Goal: Navigation & Orientation: Find specific page/section

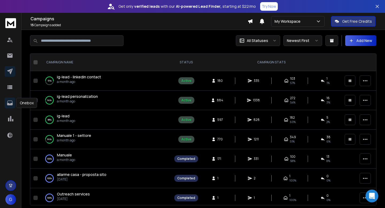
click at [11, 106] on icon at bounding box center [10, 103] width 6 height 6
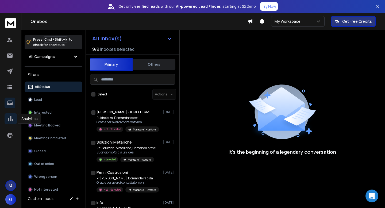
click at [10, 117] on icon at bounding box center [10, 118] width 5 height 5
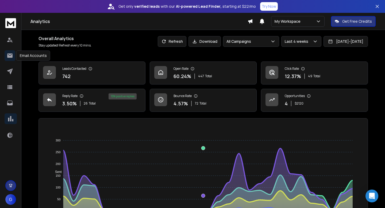
click at [9, 55] on icon at bounding box center [9, 56] width 5 height 4
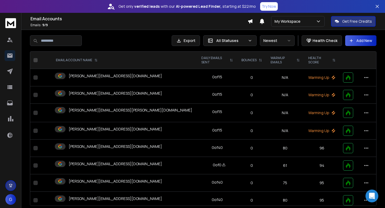
scroll to position [24, 0]
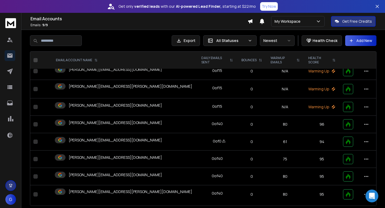
click at [141, 141] on div "[PERSON_NAME][EMAIL_ADDRESS][DOMAIN_NAME]" at bounding box center [124, 140] width 139 height 6
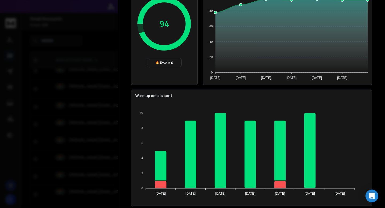
scroll to position [231, 0]
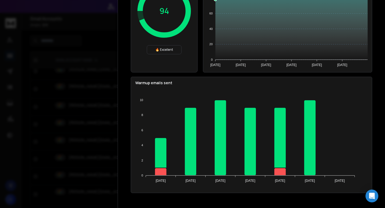
click at [96, 144] on div at bounding box center [192, 104] width 385 height 208
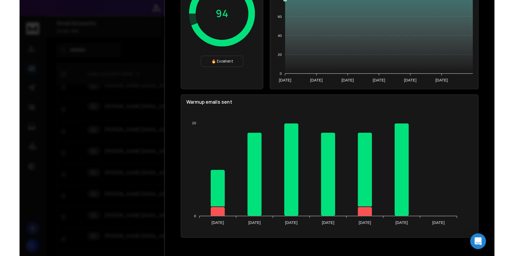
scroll to position [217, 0]
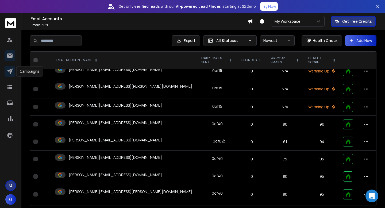
click at [12, 70] on icon at bounding box center [10, 71] width 6 height 6
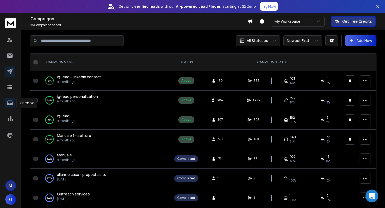
click at [6, 102] on link at bounding box center [10, 103] width 11 height 11
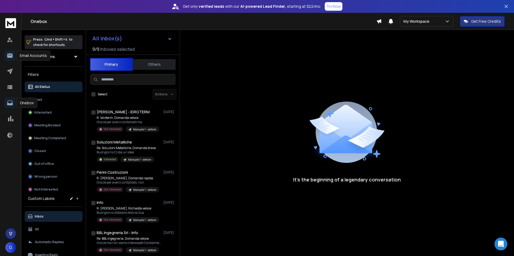
click at [5, 53] on link at bounding box center [10, 55] width 11 height 11
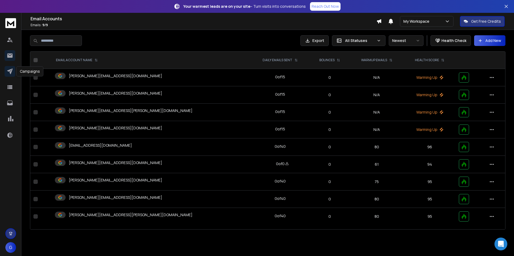
click at [7, 73] on icon at bounding box center [10, 71] width 6 height 6
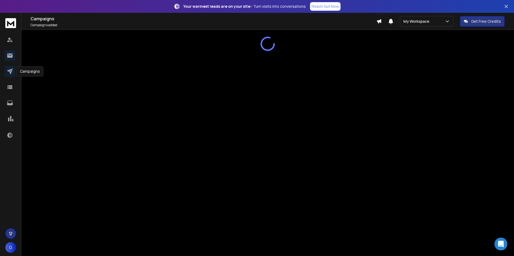
click at [11, 58] on icon at bounding box center [10, 55] width 6 height 6
